Goal: Information Seeking & Learning: Check status

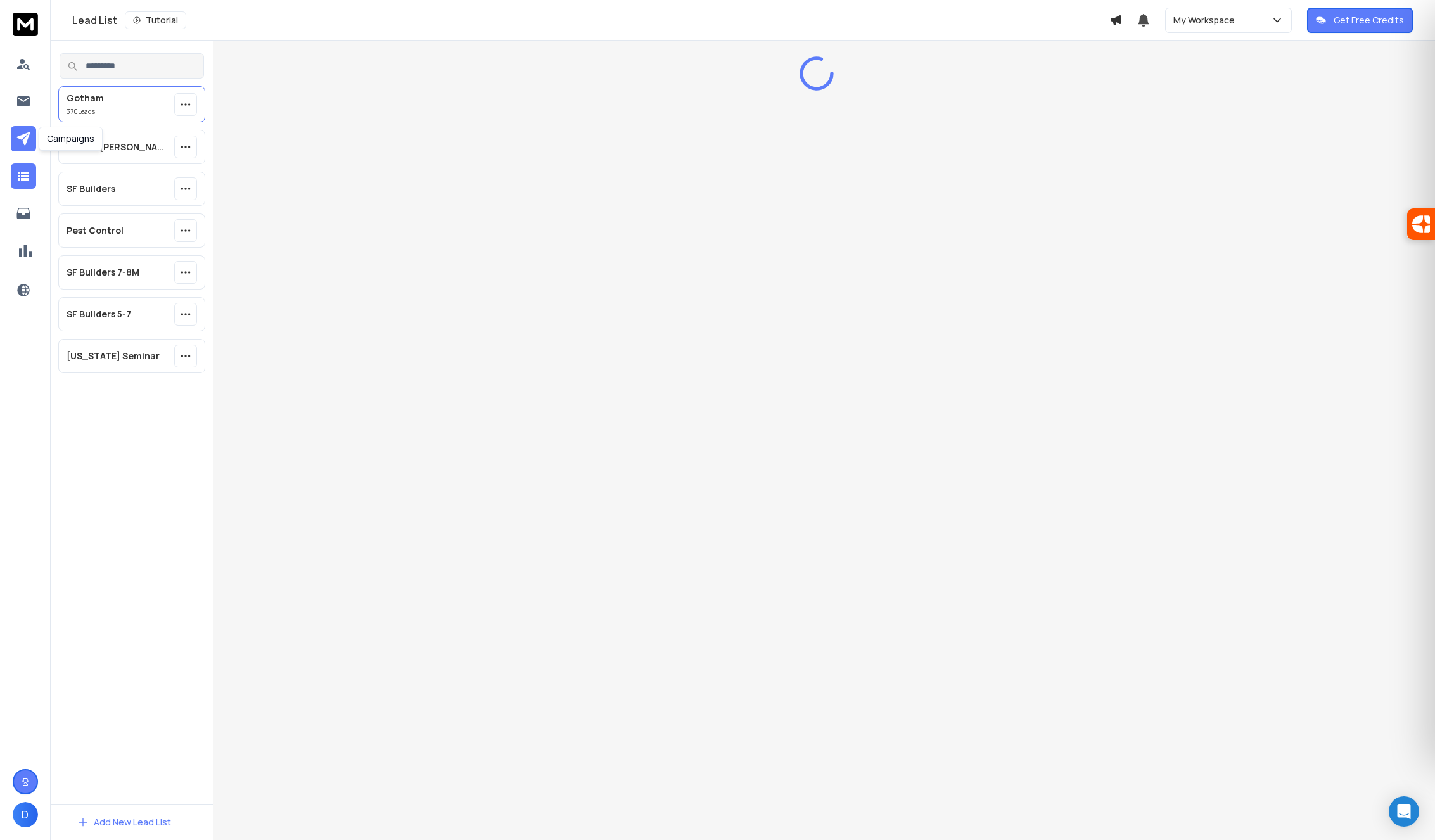
click at [27, 134] on icon at bounding box center [22, 139] width 13 height 13
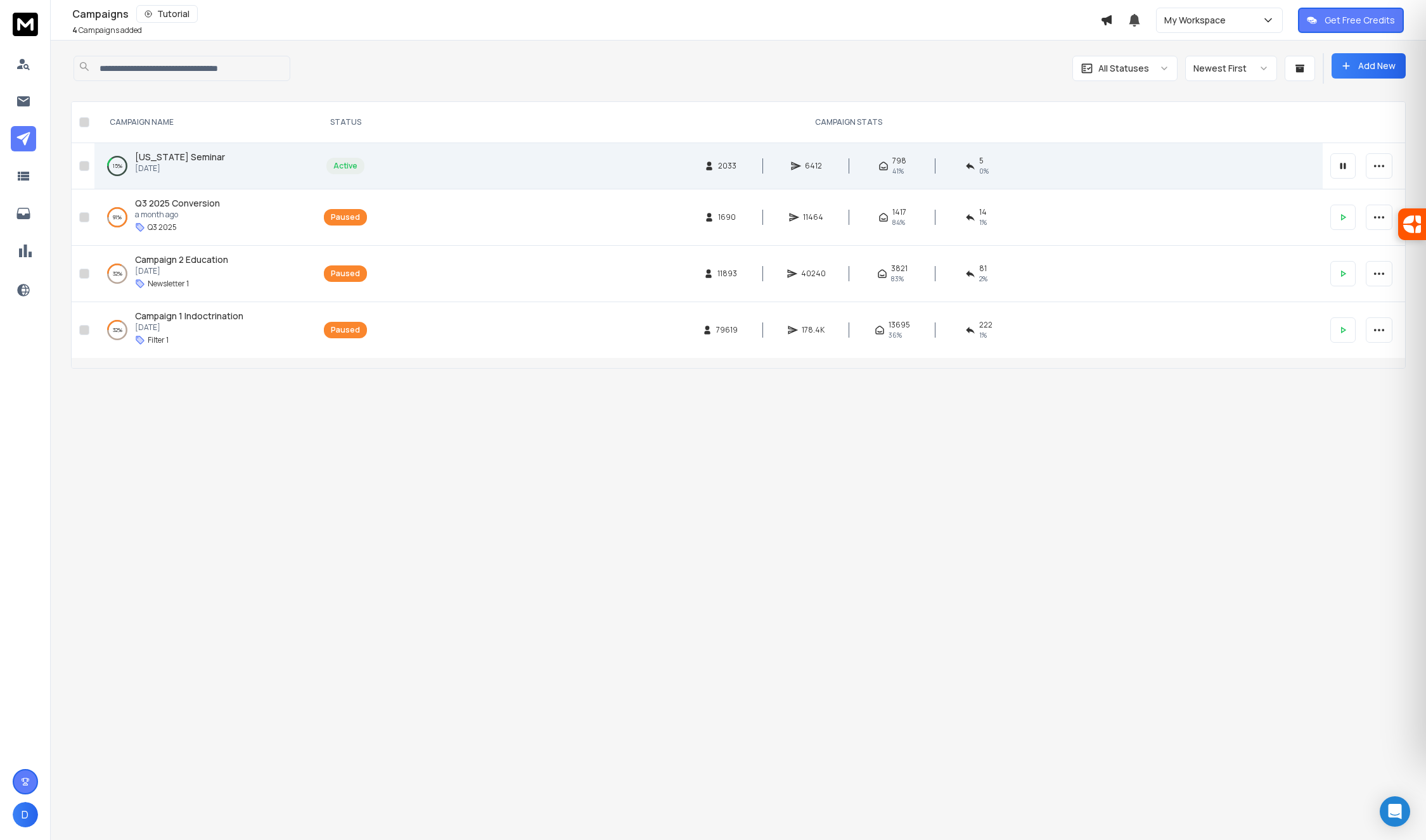
click at [167, 156] on span "[US_STATE] Seminar" at bounding box center [180, 156] width 90 height 12
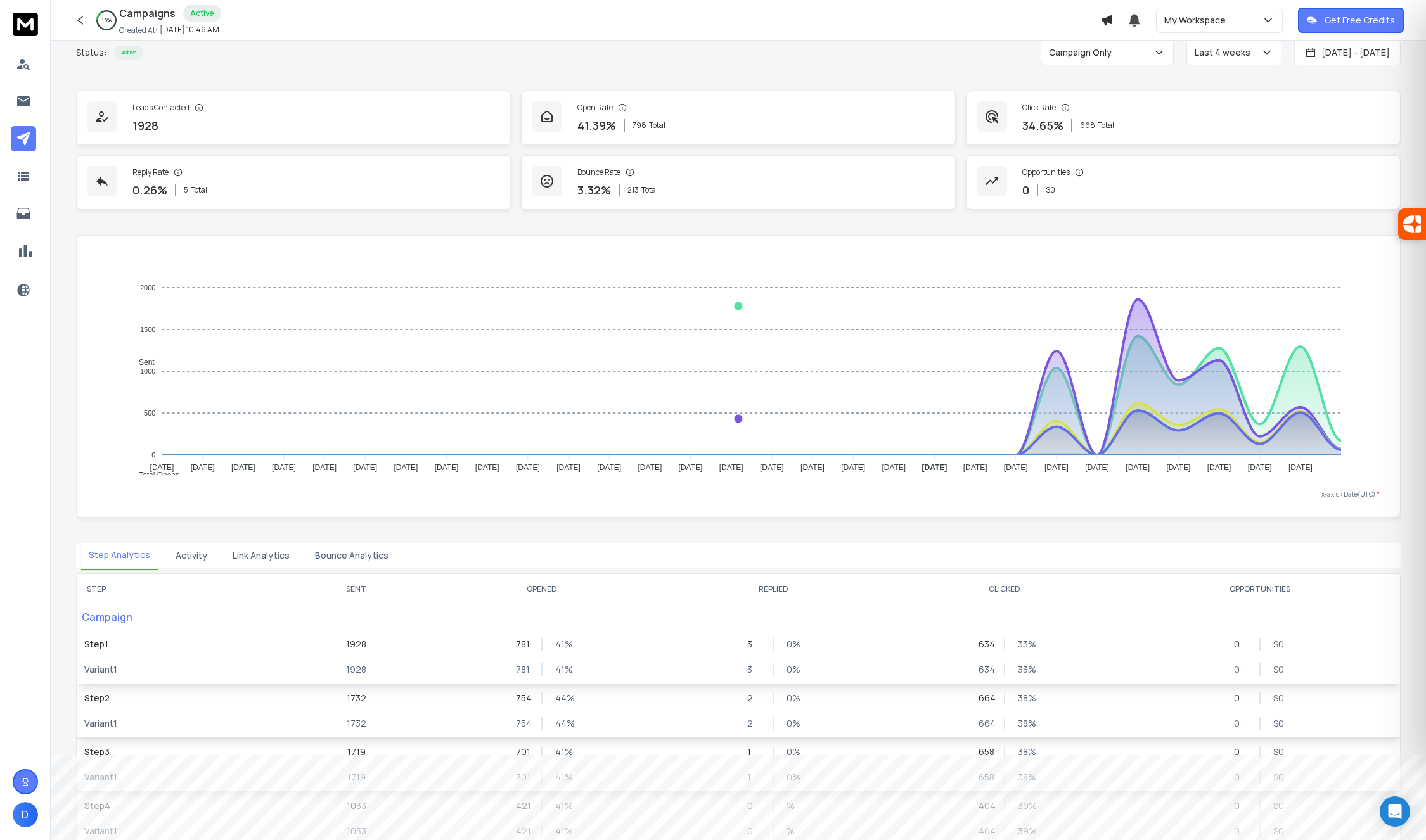
scroll to position [142, 0]
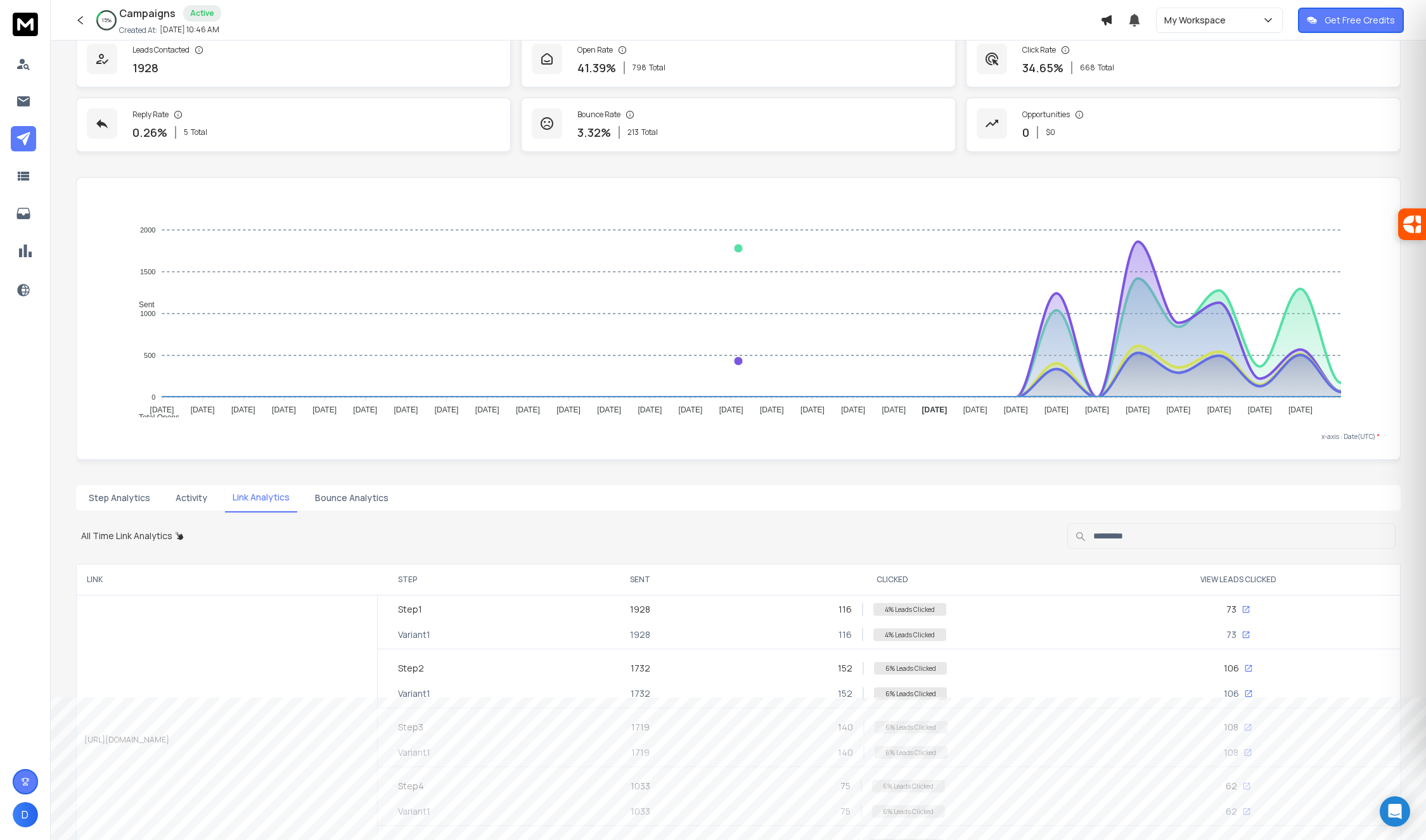
click at [272, 498] on button "Link Analytics" at bounding box center [260, 498] width 72 height 29
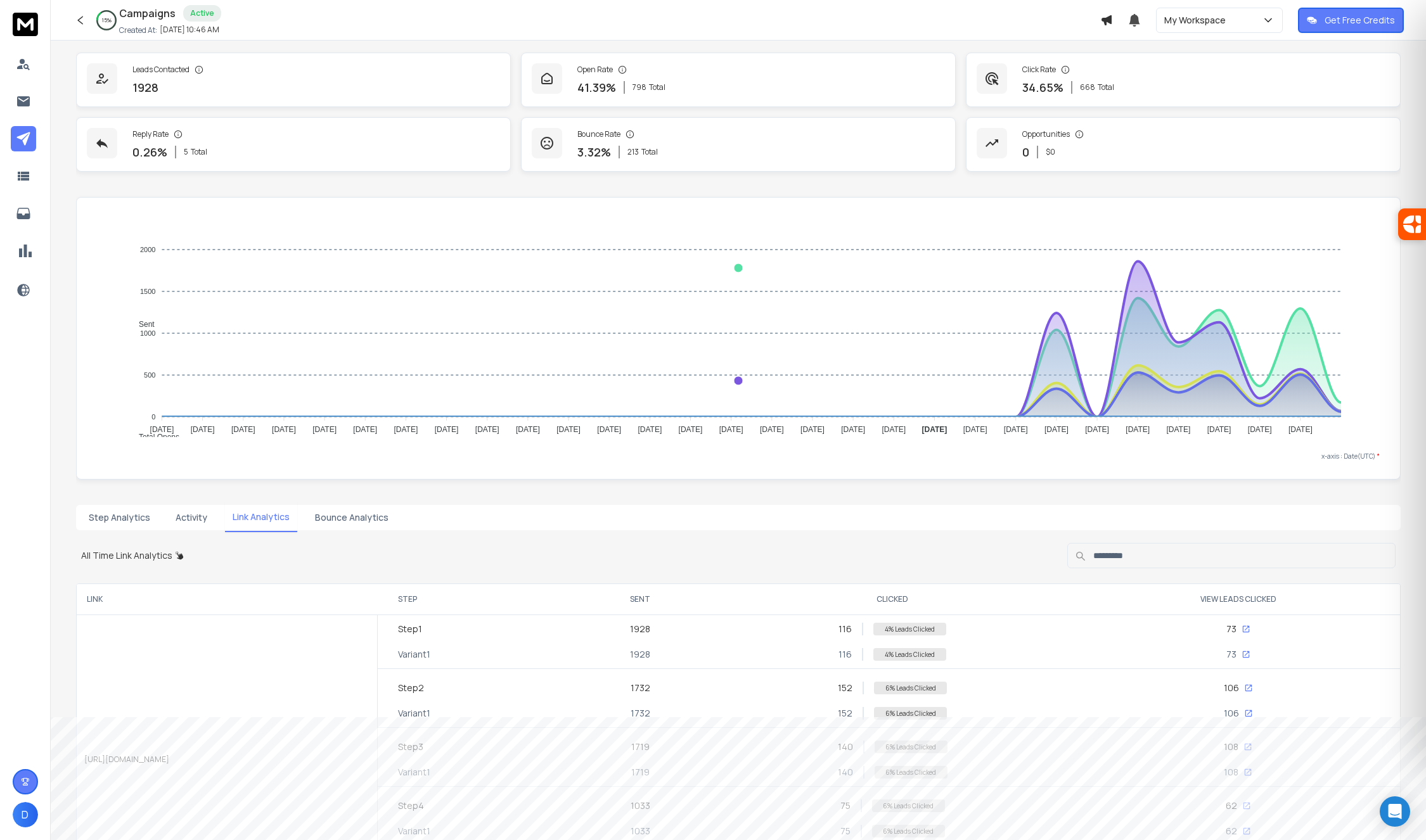
scroll to position [235, 0]
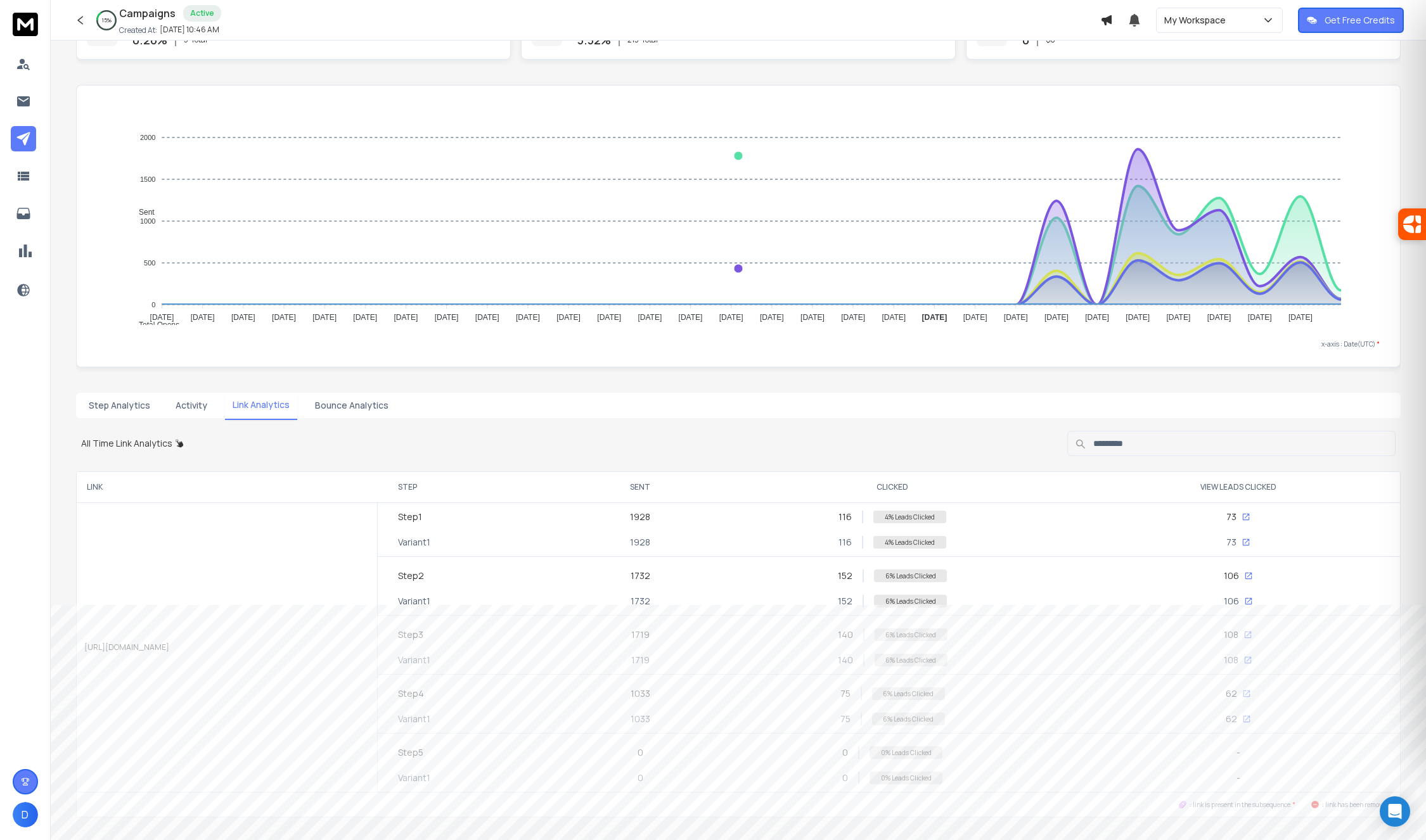
click at [350, 404] on button "Bounce Analytics" at bounding box center [352, 406] width 88 height 28
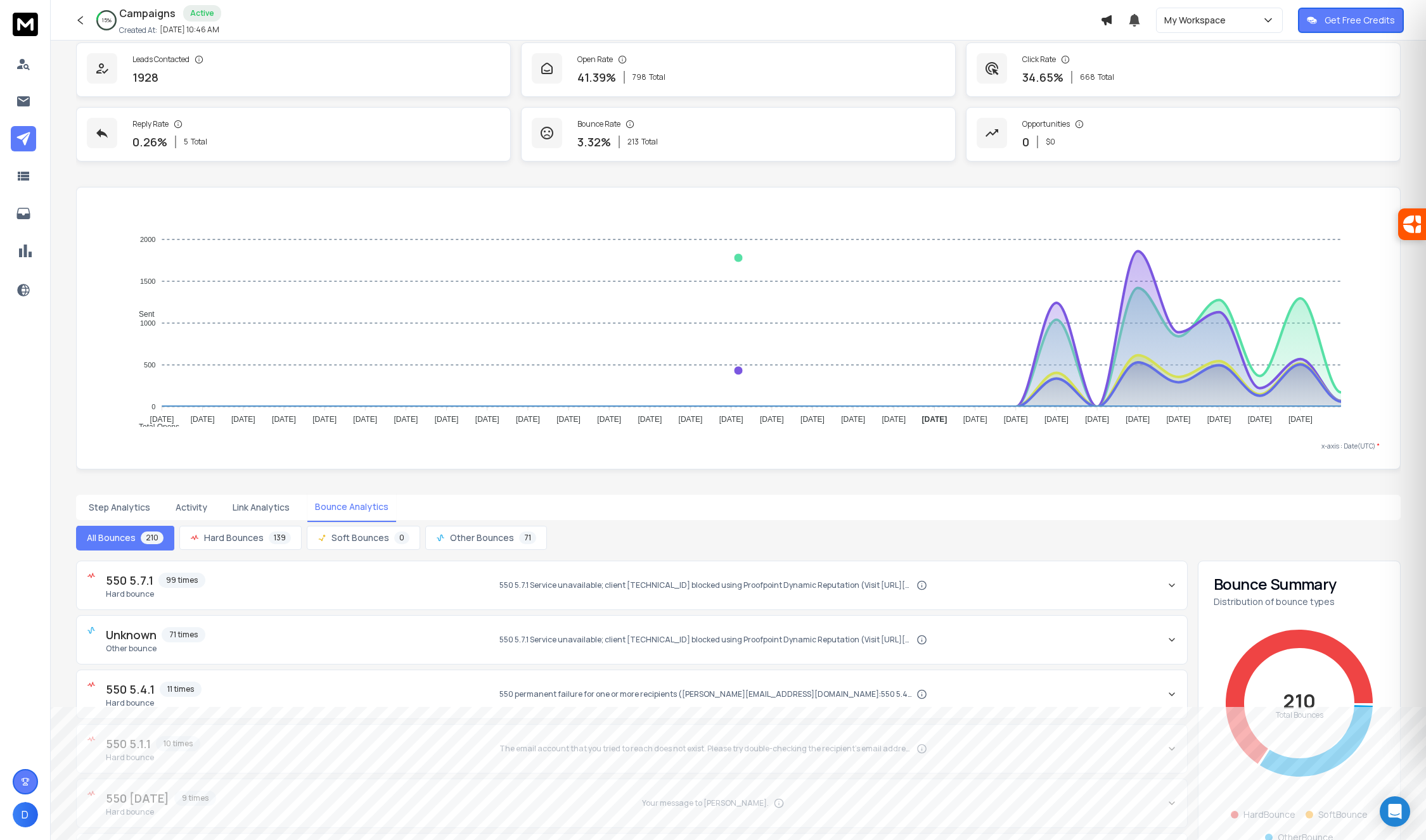
scroll to position [140, 0]
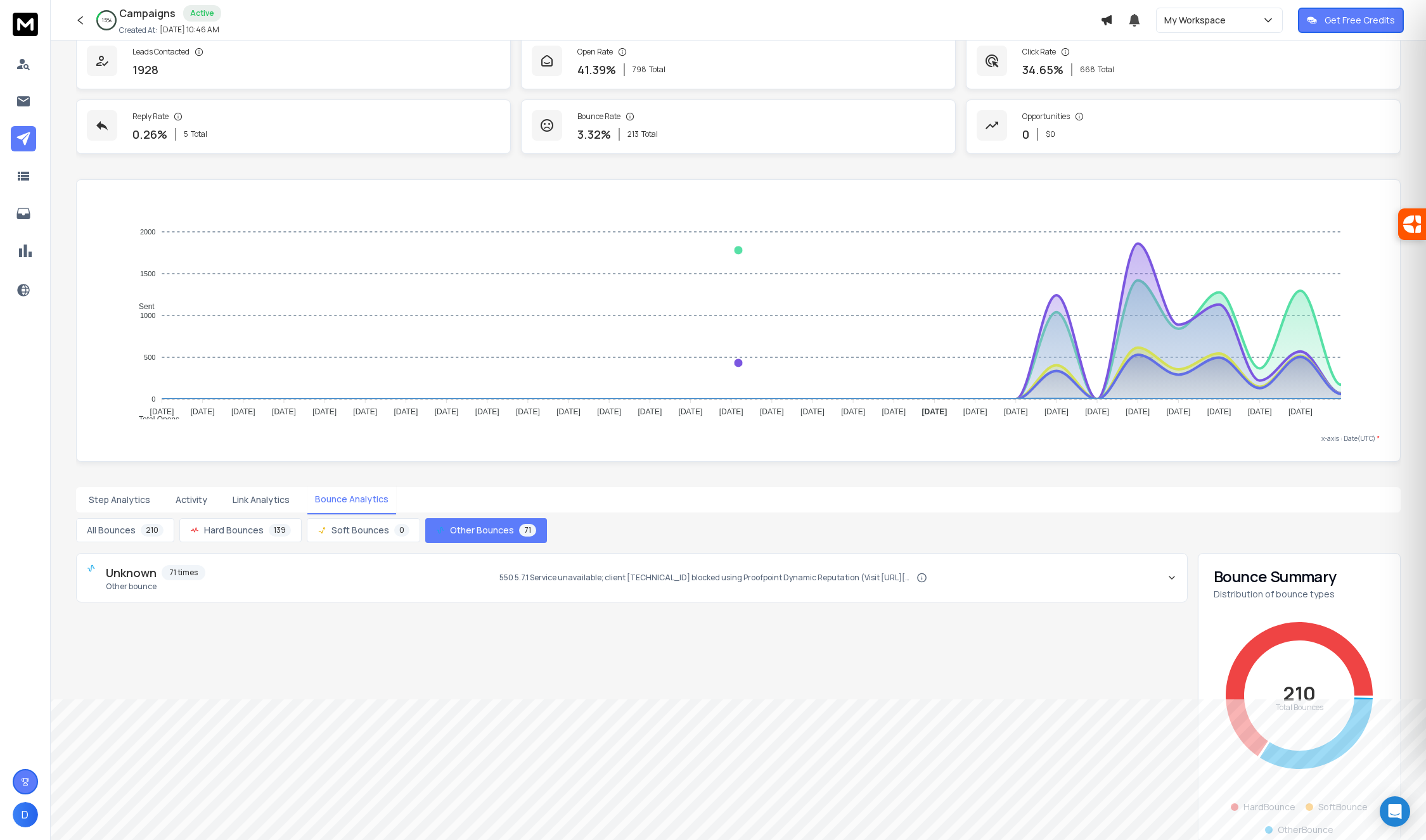
click at [460, 531] on span "Other Bounces" at bounding box center [482, 531] width 64 height 13
click at [119, 503] on button "Step Analytics" at bounding box center [119, 500] width 77 height 28
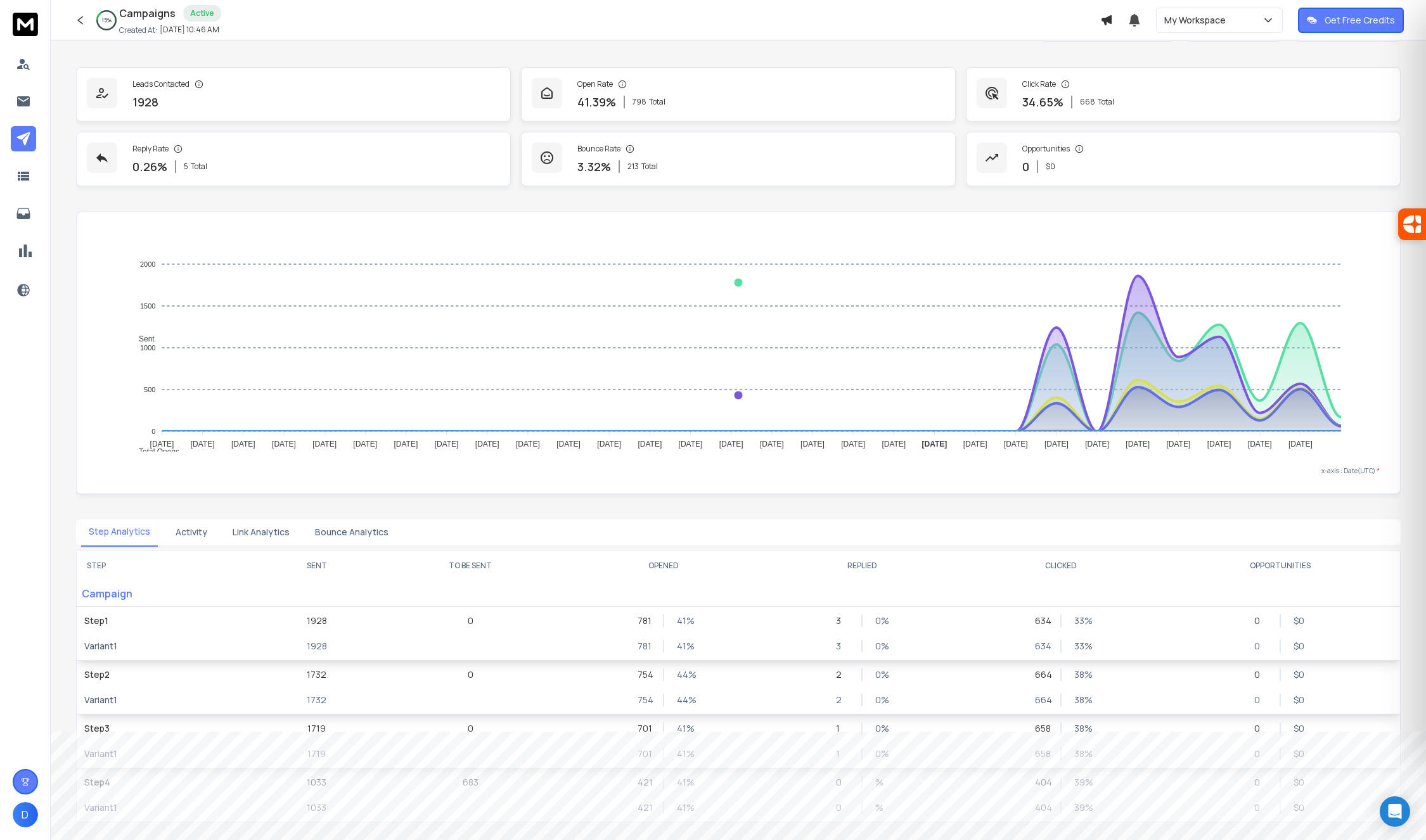
scroll to position [0, 0]
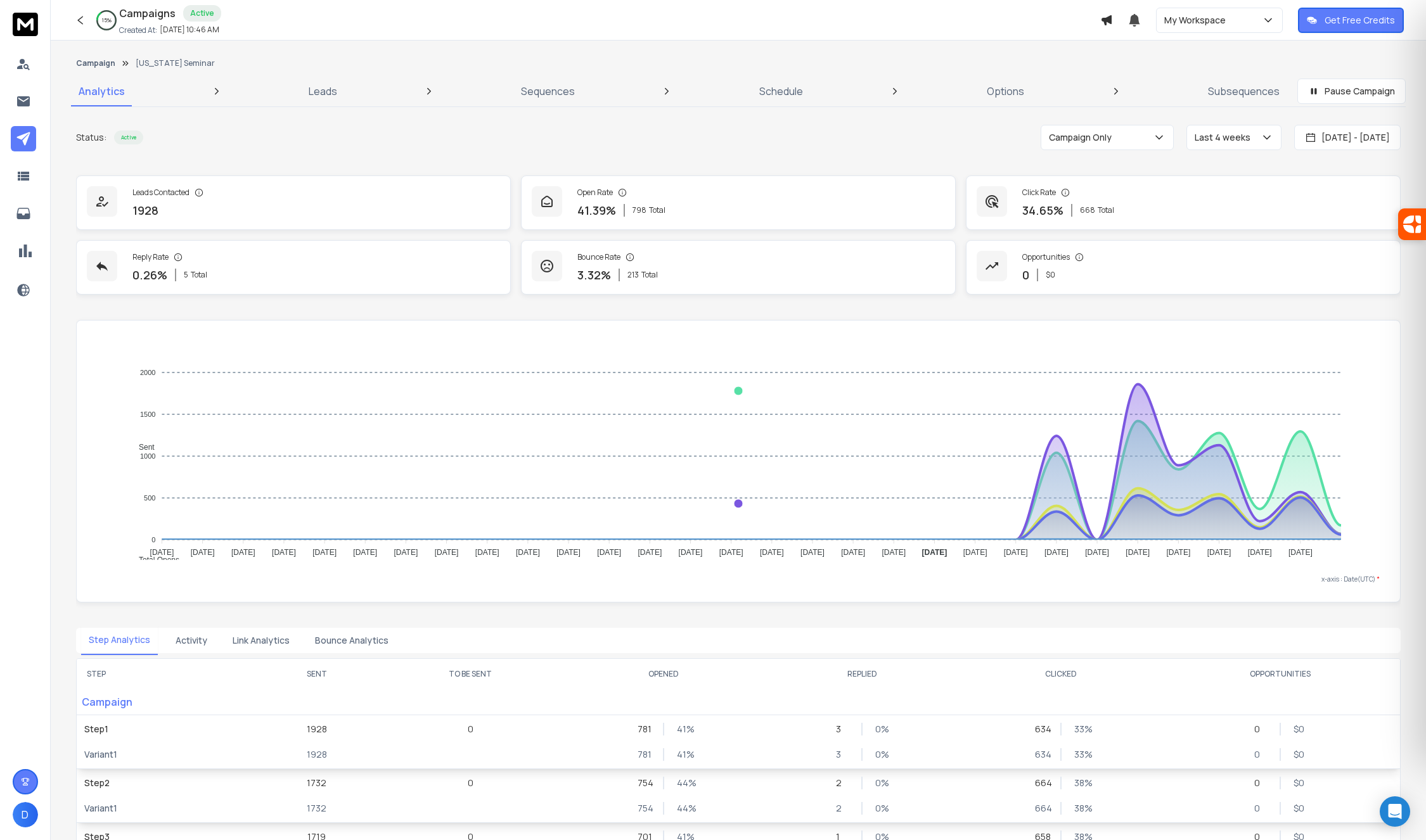
click at [95, 64] on button "Campaign" at bounding box center [95, 63] width 39 height 10
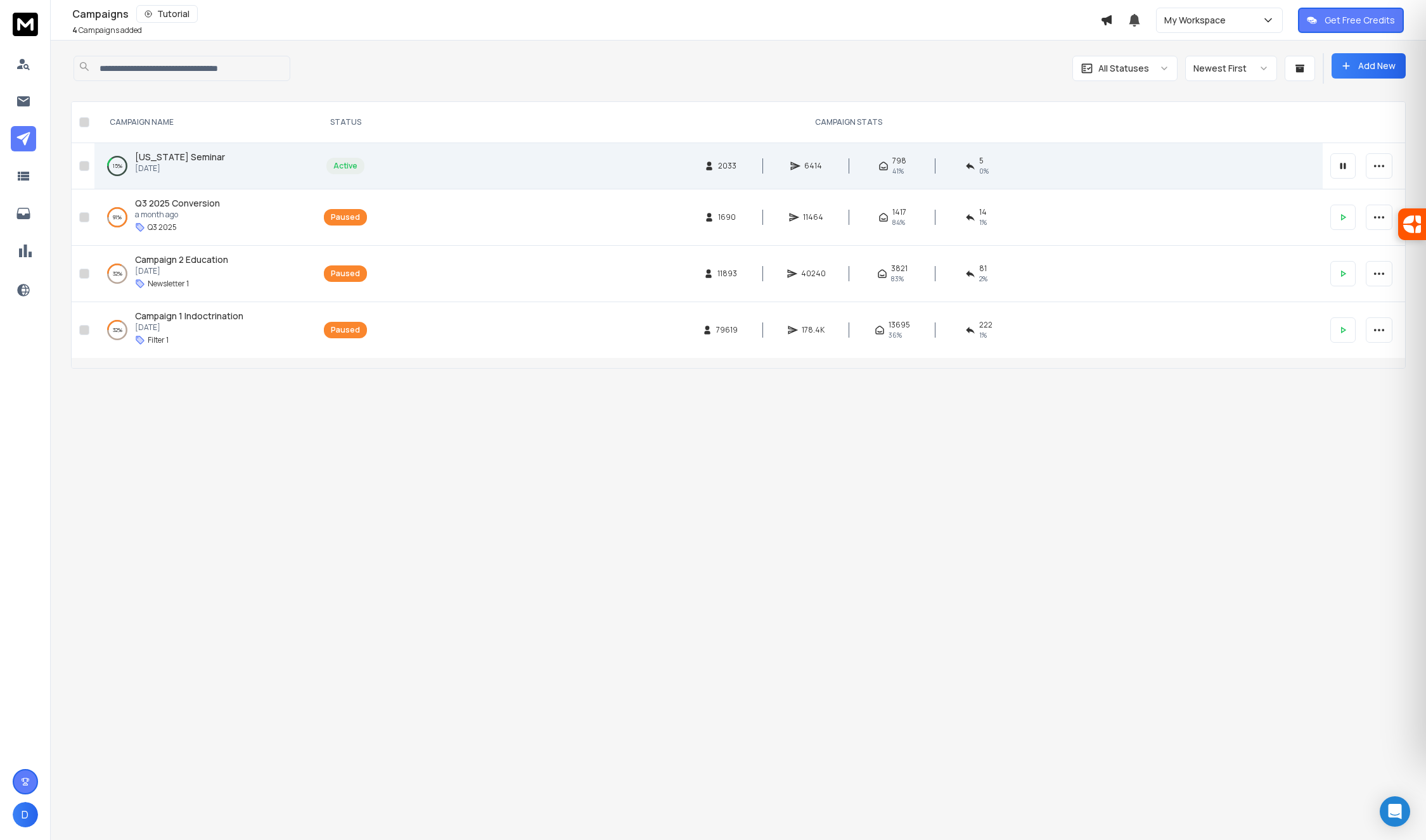
click at [171, 157] on span "[US_STATE] Seminar" at bounding box center [180, 156] width 90 height 12
